Goal: Task Accomplishment & Management: Manage account settings

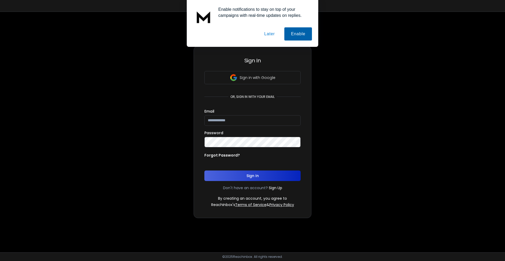
type input "**********"
click at [299, 35] on button "Enable" at bounding box center [299, 33] width 28 height 13
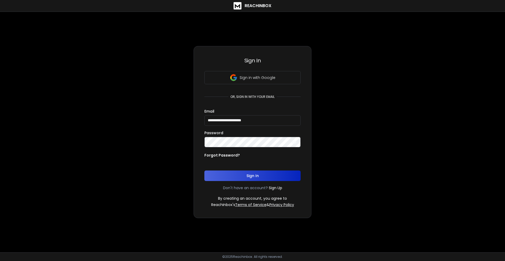
click at [260, 176] on button "Sign In" at bounding box center [253, 176] width 96 height 11
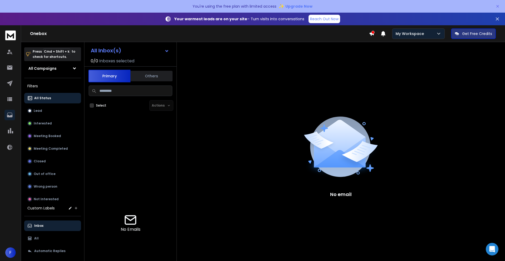
click at [443, 32] on button "My Workspace" at bounding box center [419, 33] width 53 height 11
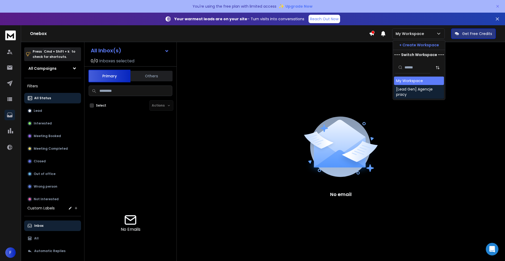
click at [413, 89] on div "[Lead Gen] Agencje pracy" at bounding box center [419, 92] width 46 height 11
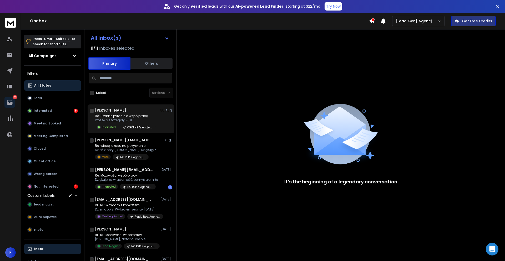
scroll to position [3, 0]
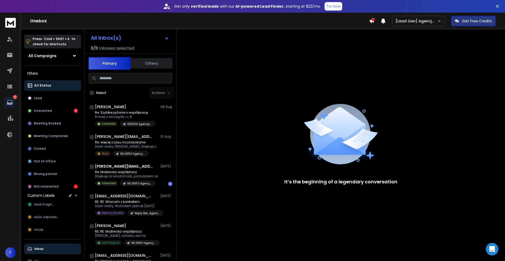
click at [499, 5] on icon at bounding box center [497, 6] width 3 height 3
